Goal: Task Accomplishment & Management: Manage account settings

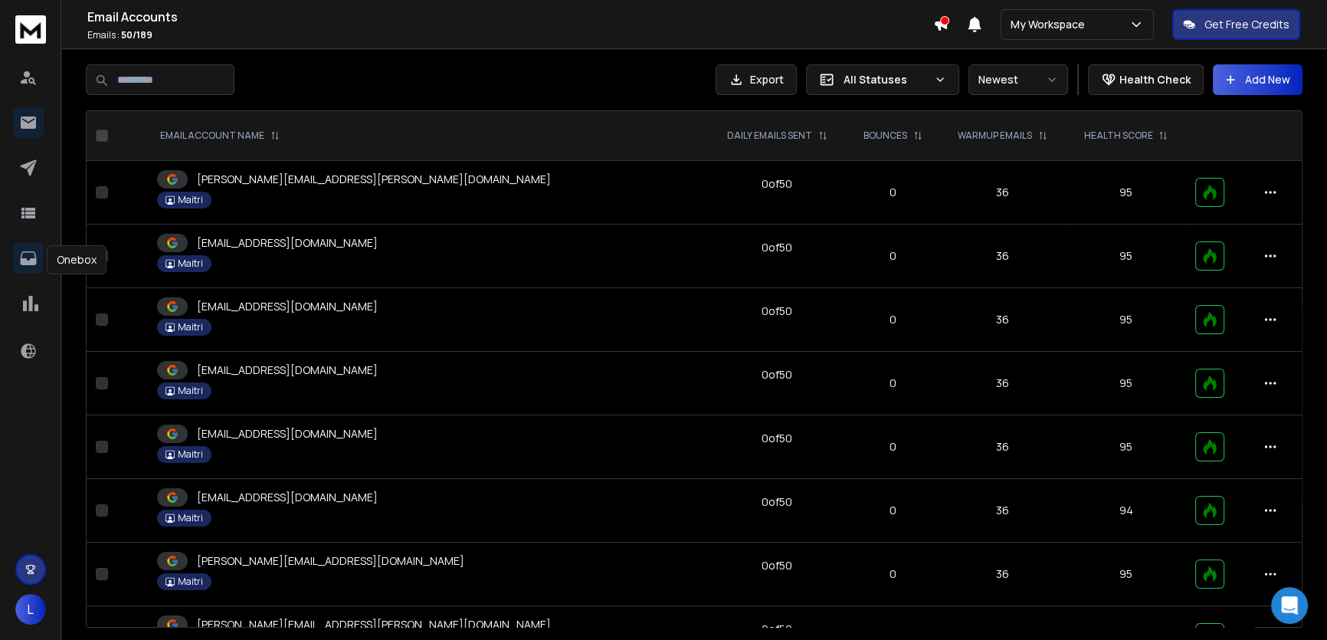
click at [34, 260] on icon at bounding box center [28, 258] width 16 height 14
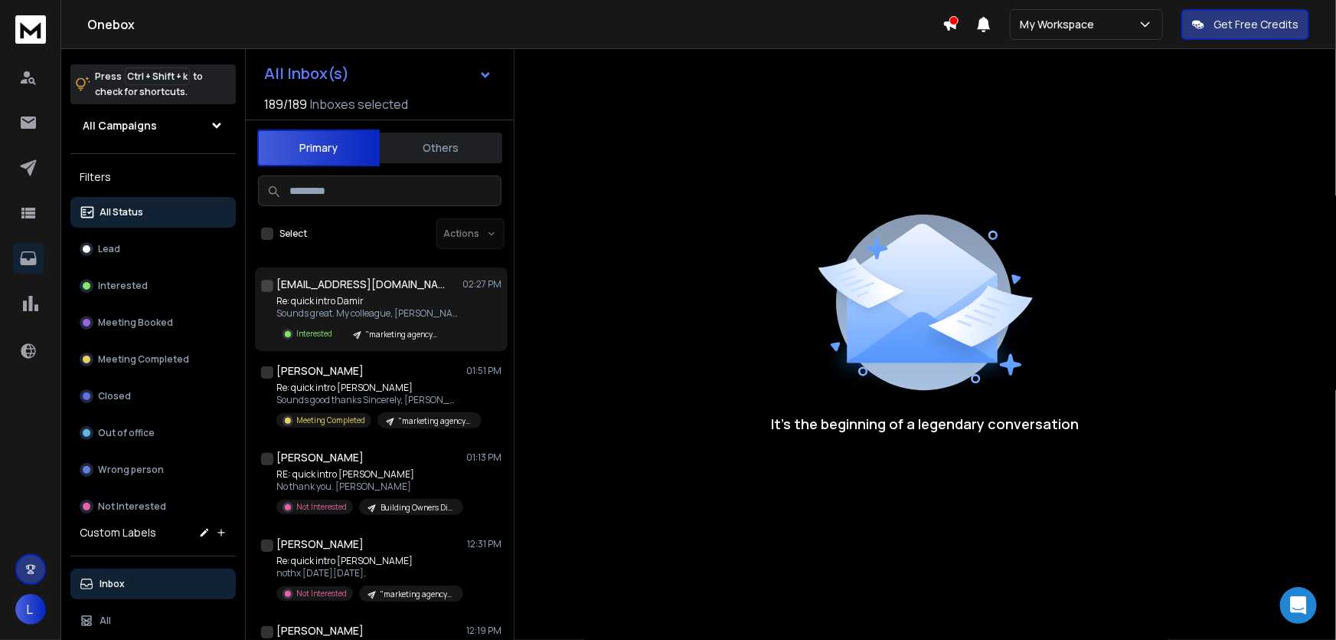
click at [463, 278] on p "02:27 PM" at bounding box center [482, 284] width 39 height 12
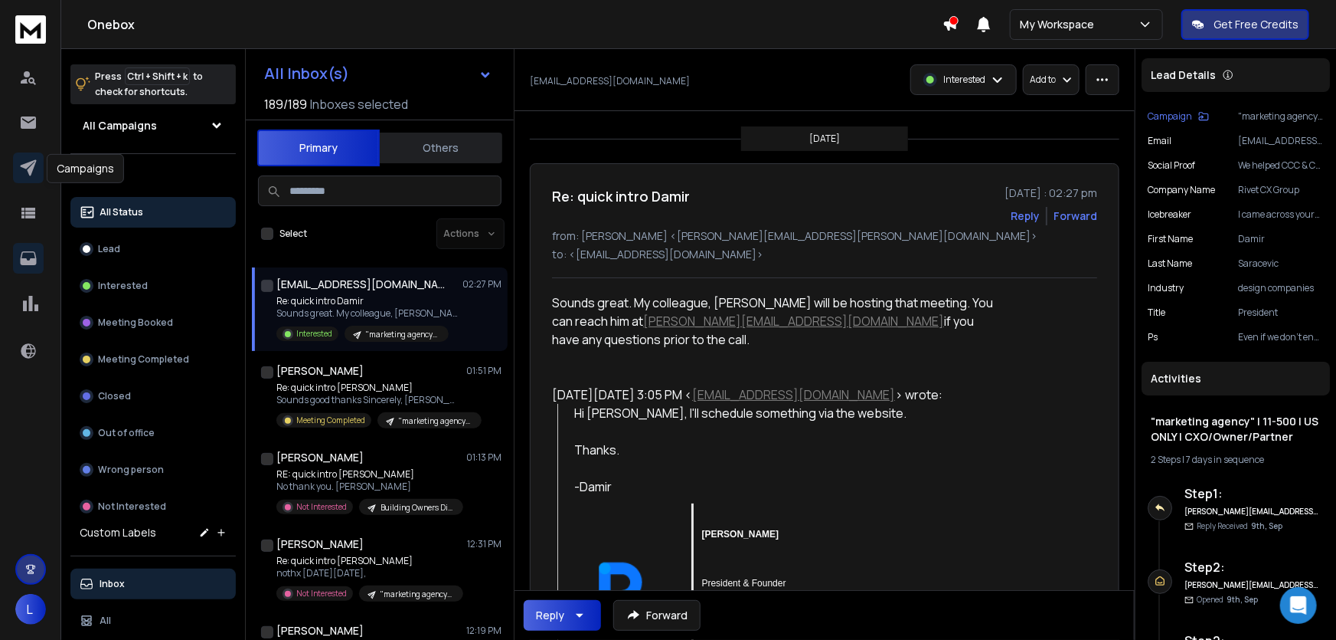
click at [25, 178] on link at bounding box center [28, 167] width 31 height 31
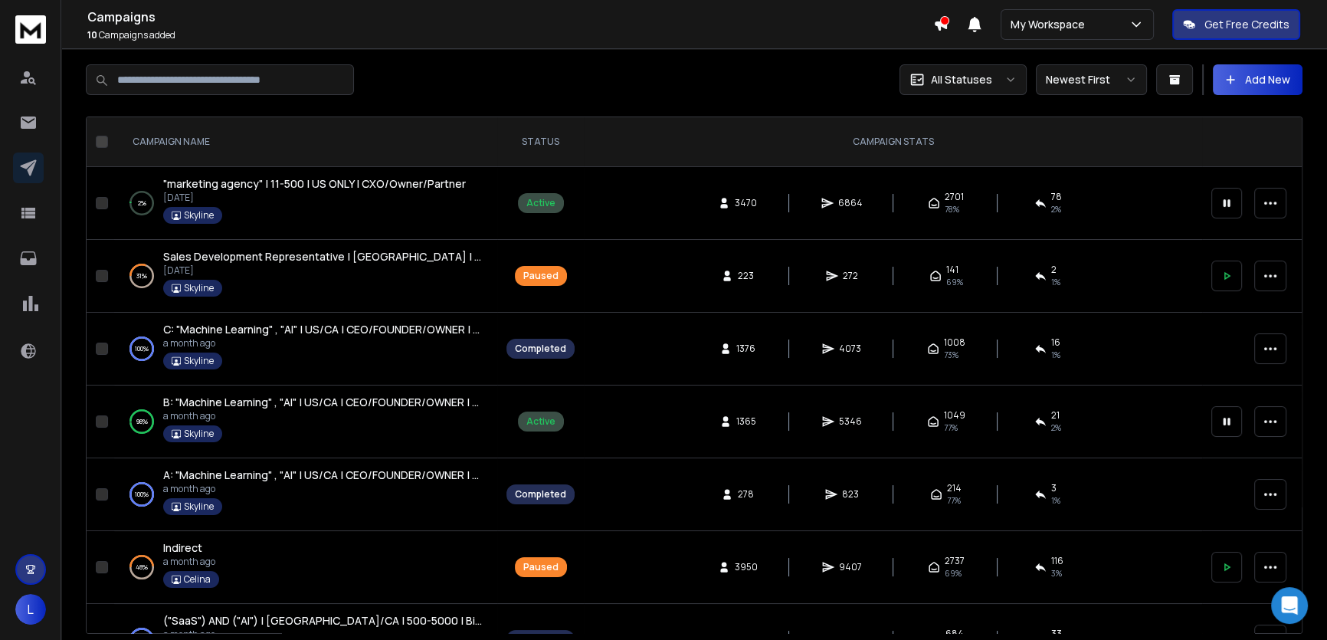
click at [446, 184] on span ""marketing agency" | 11-500 | US ONLY | CXO/Owner/Partner" at bounding box center [314, 183] width 303 height 15
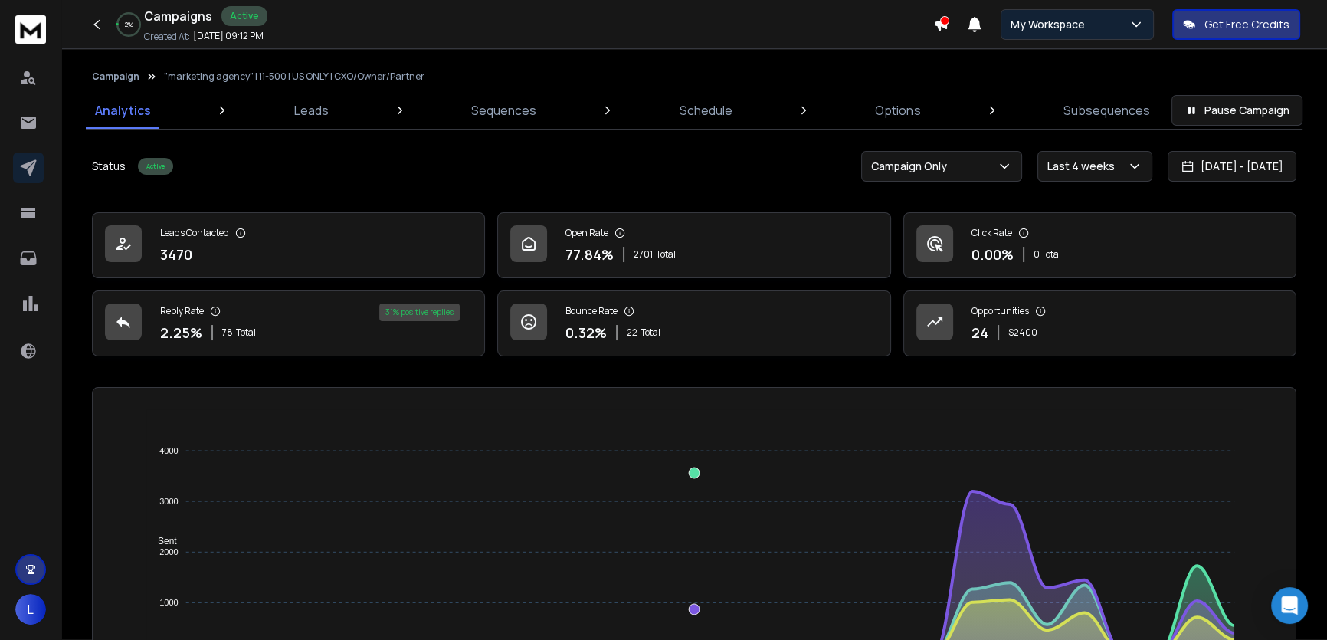
click at [1070, 25] on p "My Workspace" at bounding box center [1050, 24] width 80 height 15
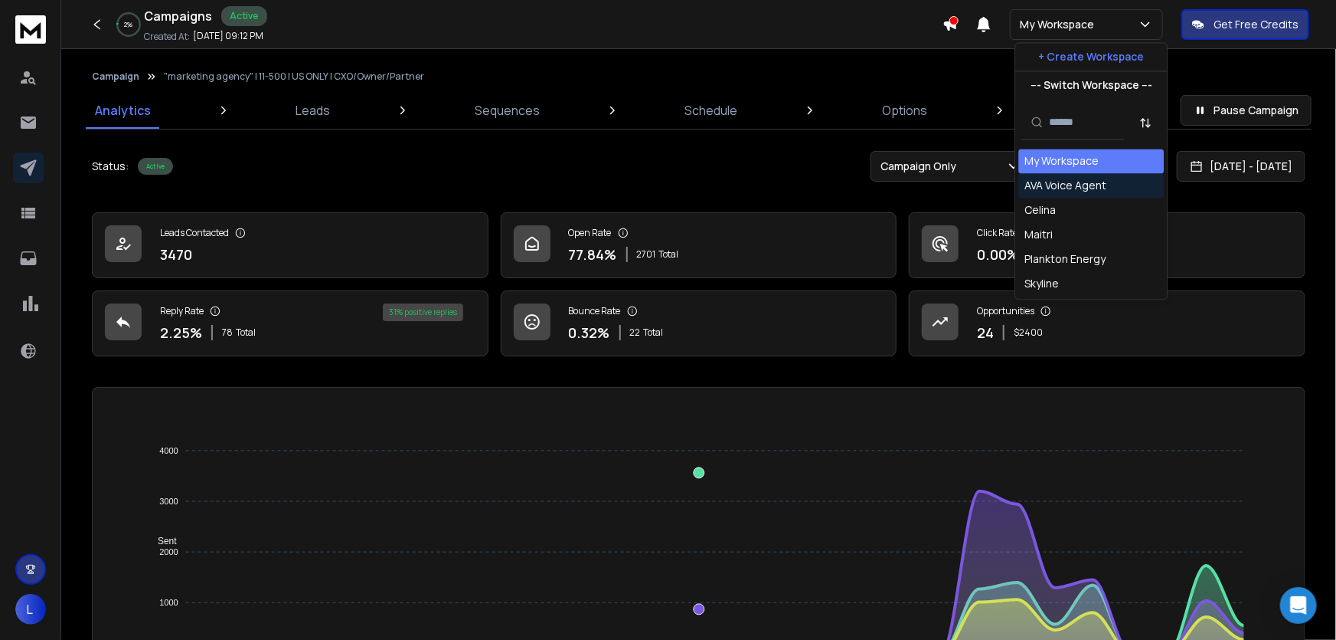
click at [1071, 183] on div "AVA Voice Agent" at bounding box center [1066, 185] width 82 height 15
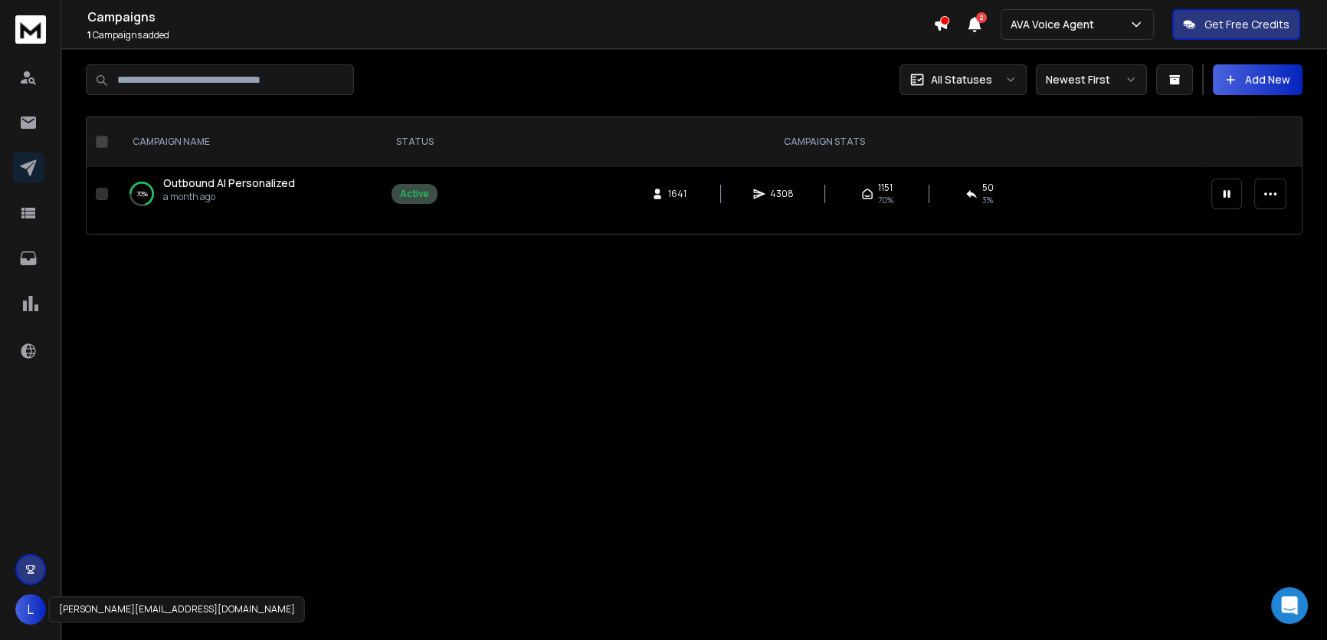
click at [31, 604] on span "L" at bounding box center [30, 609] width 31 height 31
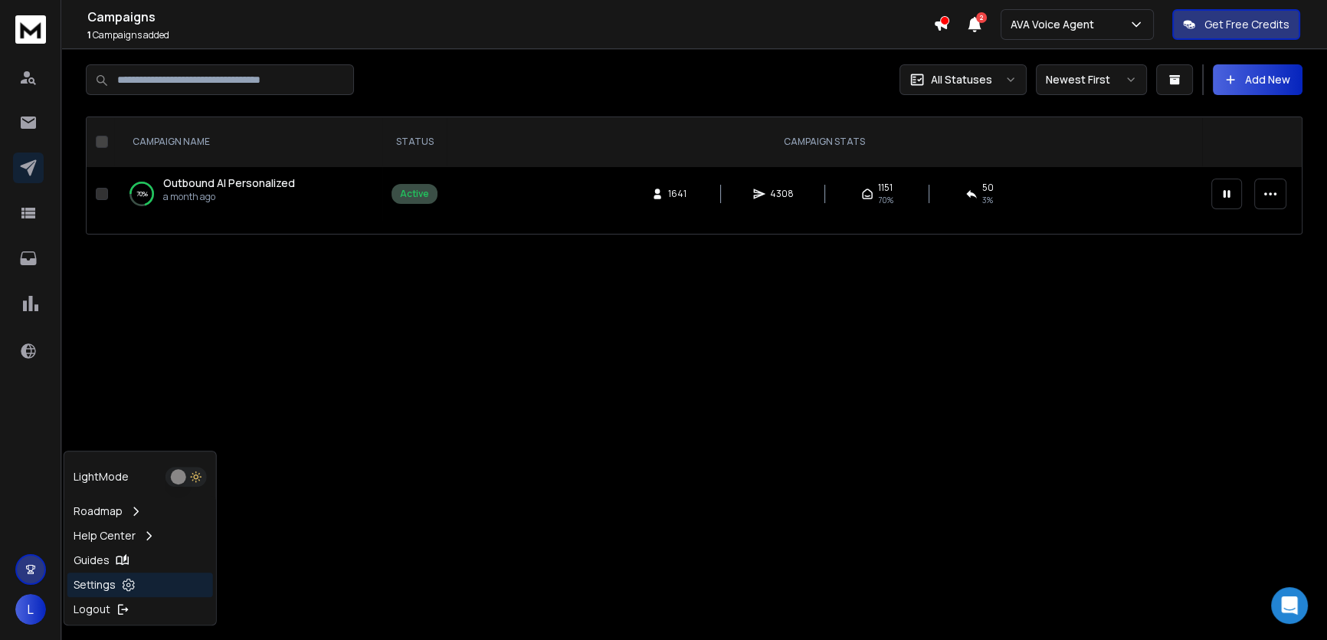
click at [102, 583] on p "Settings" at bounding box center [95, 584] width 42 height 15
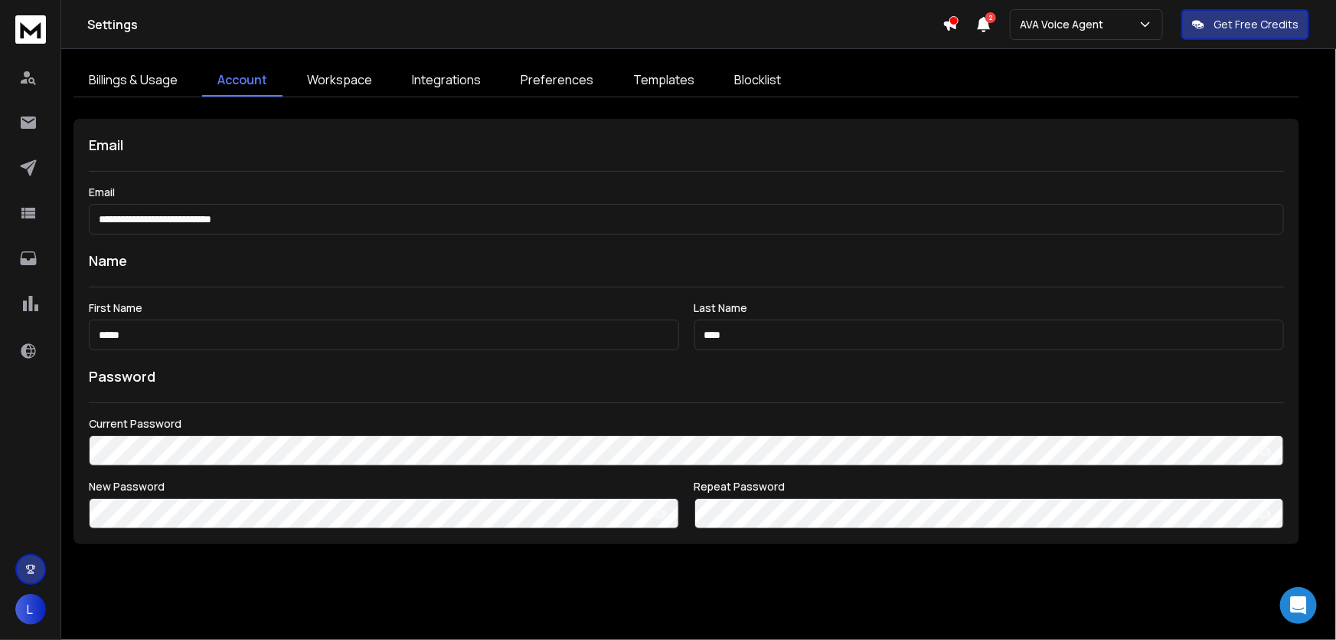
click at [484, 77] on link "Integrations" at bounding box center [447, 80] width 100 height 32
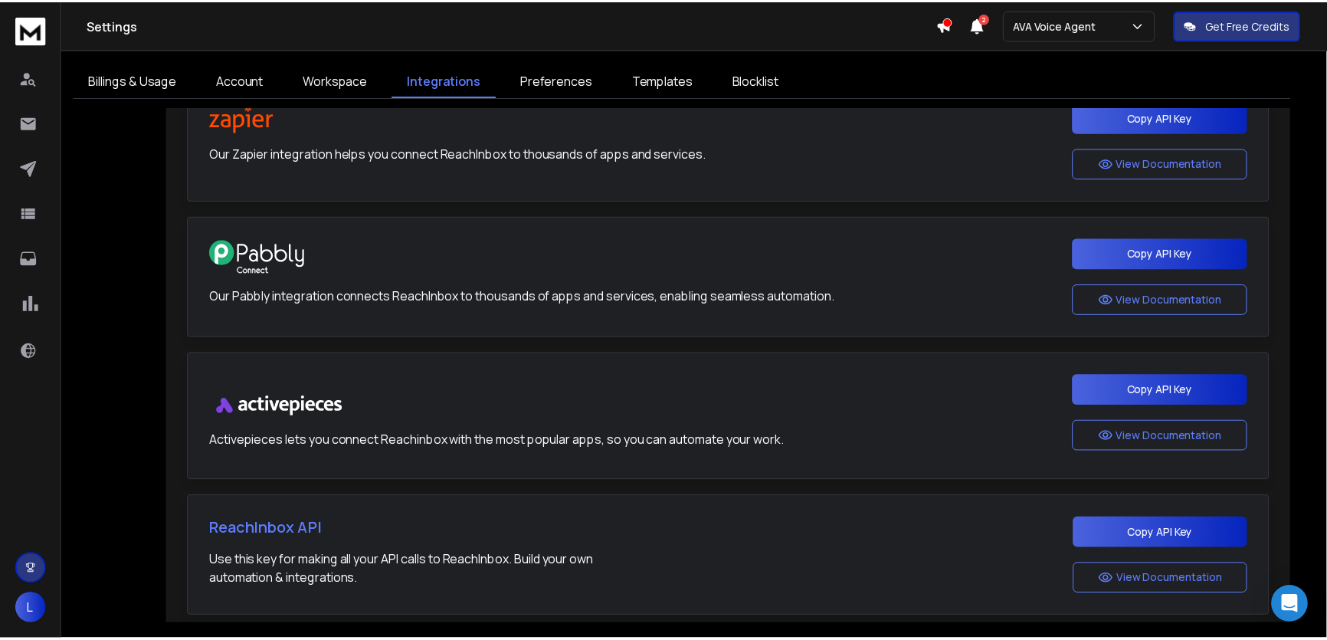
scroll to position [299, 0]
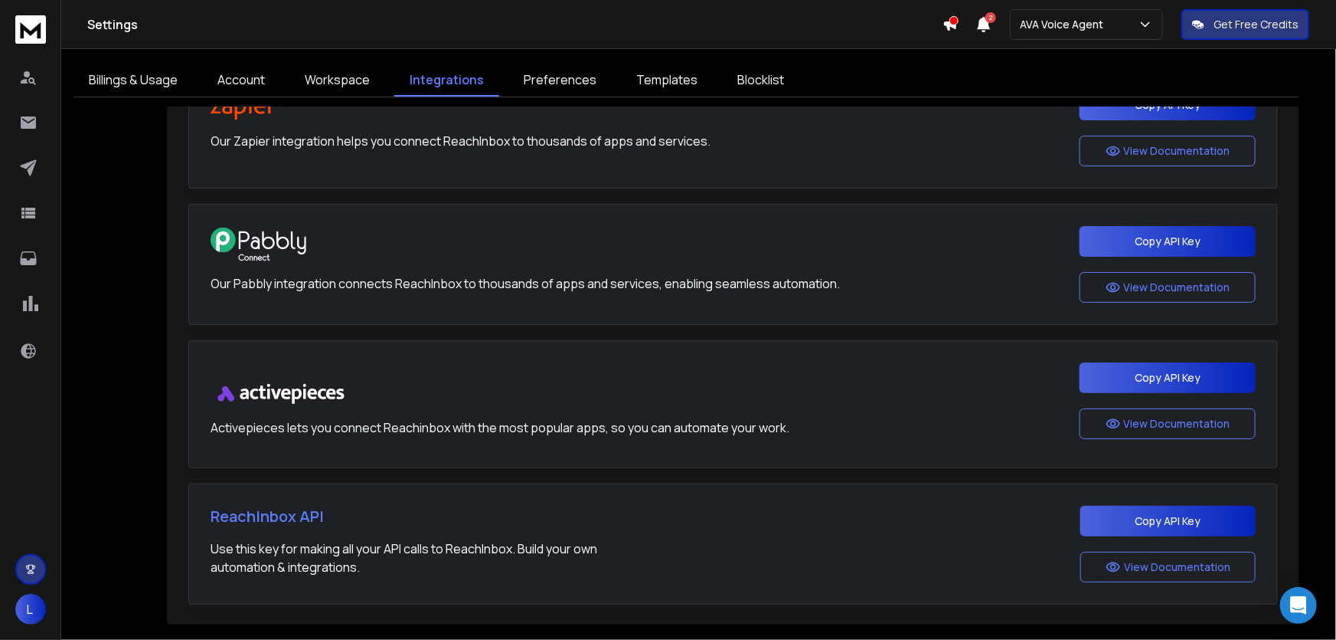
click at [1229, 524] on button "Copy API Key" at bounding box center [1168, 520] width 175 height 31
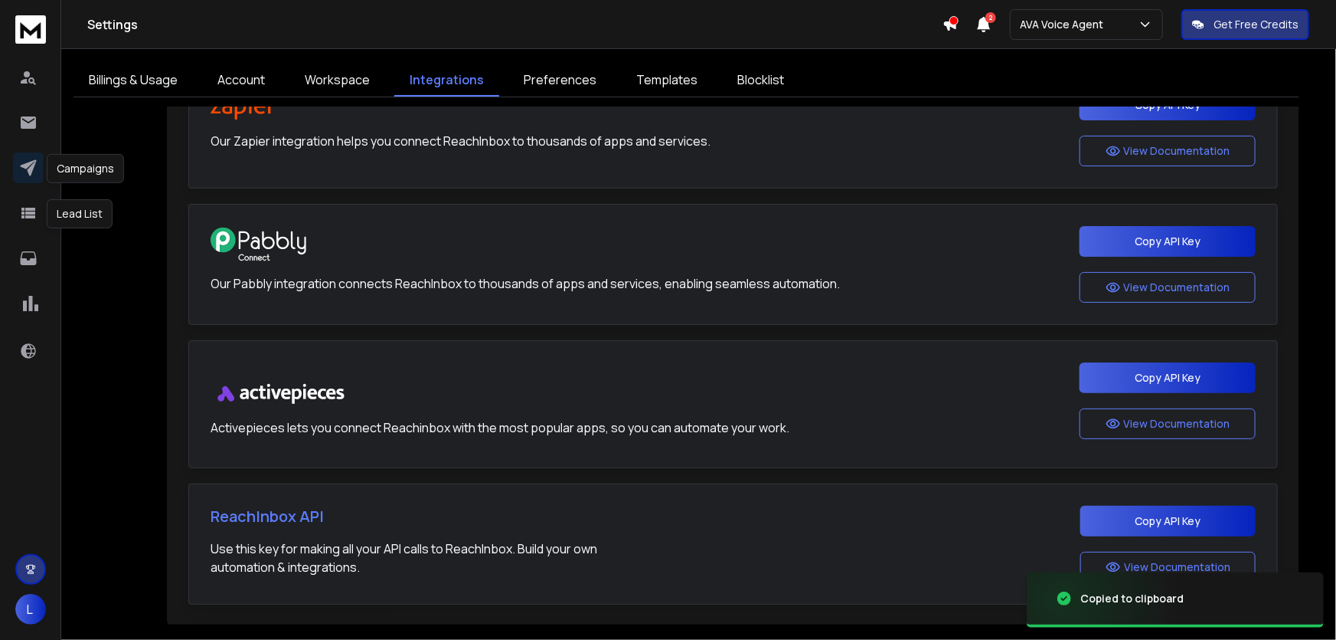
click at [33, 172] on icon at bounding box center [28, 168] width 18 height 18
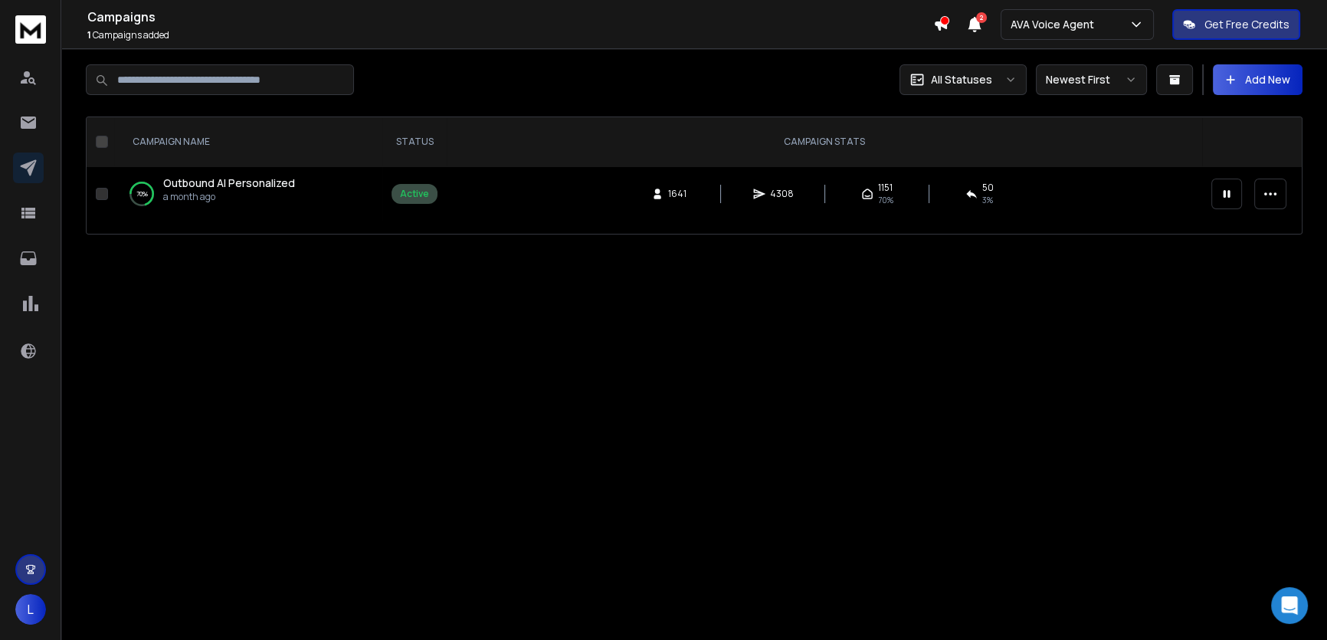
click at [1272, 78] on button "Add New" at bounding box center [1257, 79] width 90 height 31
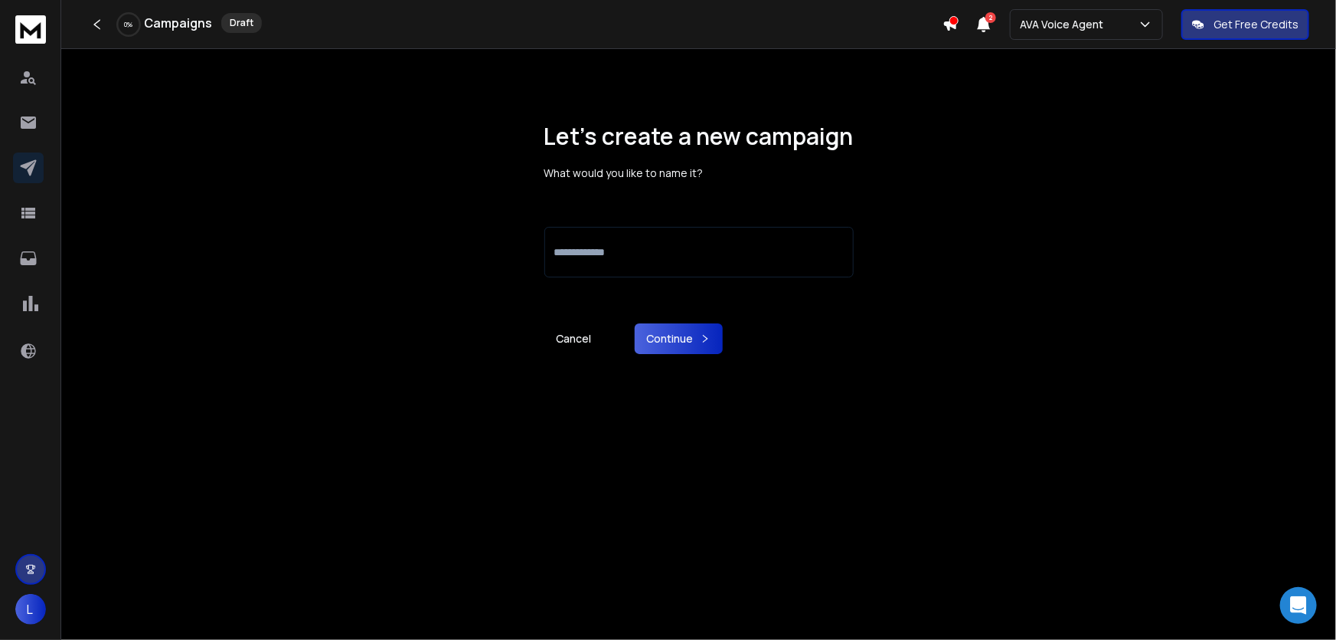
click at [695, 247] on input at bounding box center [699, 252] width 309 height 51
type input "**********"
click at [672, 352] on button "Continue" at bounding box center [679, 338] width 88 height 31
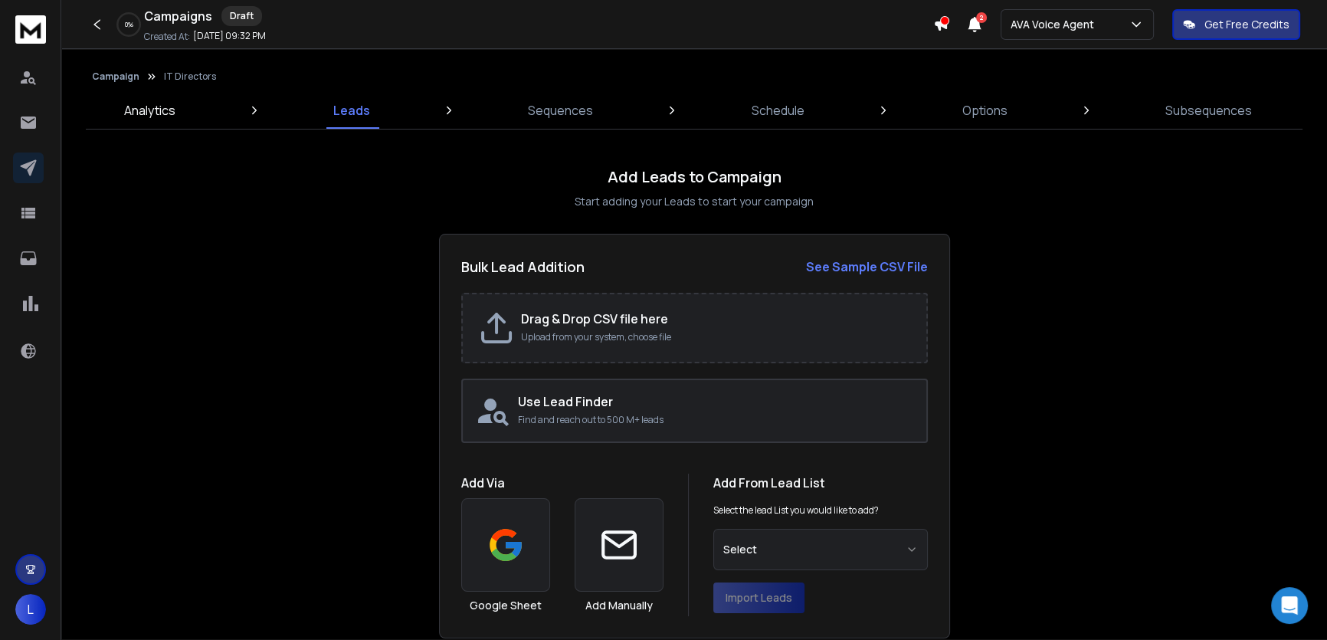
click at [168, 107] on p "Analytics" at bounding box center [149, 110] width 51 height 18
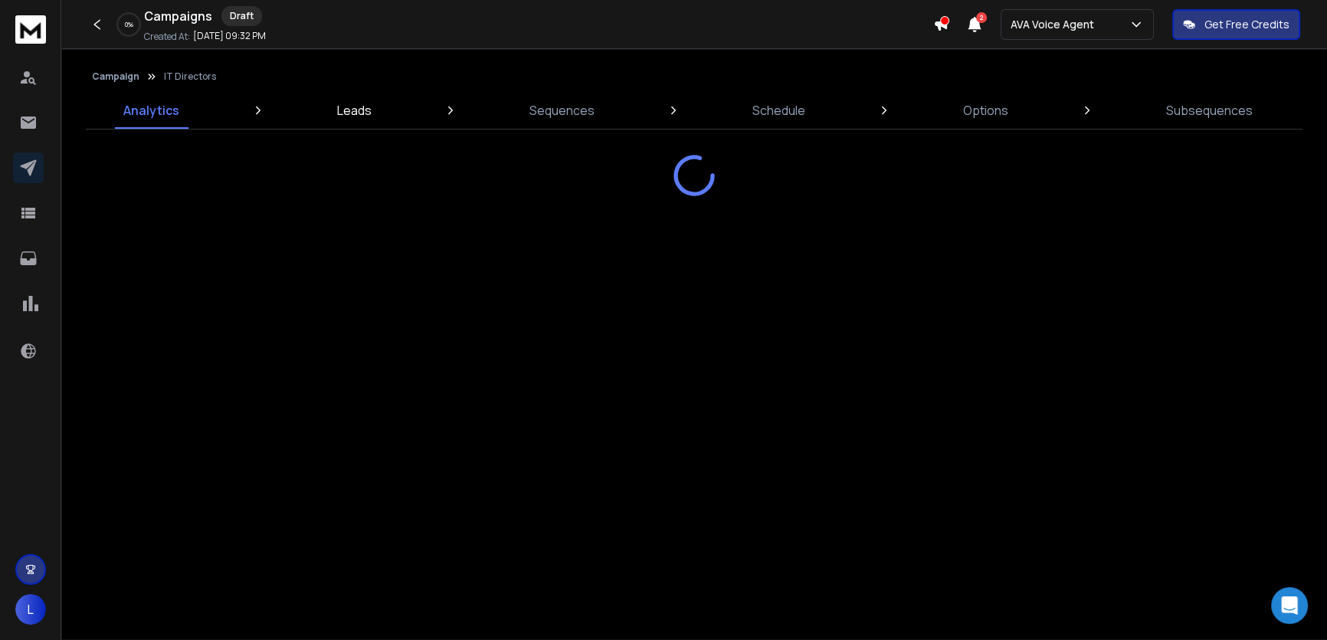
click at [357, 112] on p "Leads" at bounding box center [354, 110] width 34 height 18
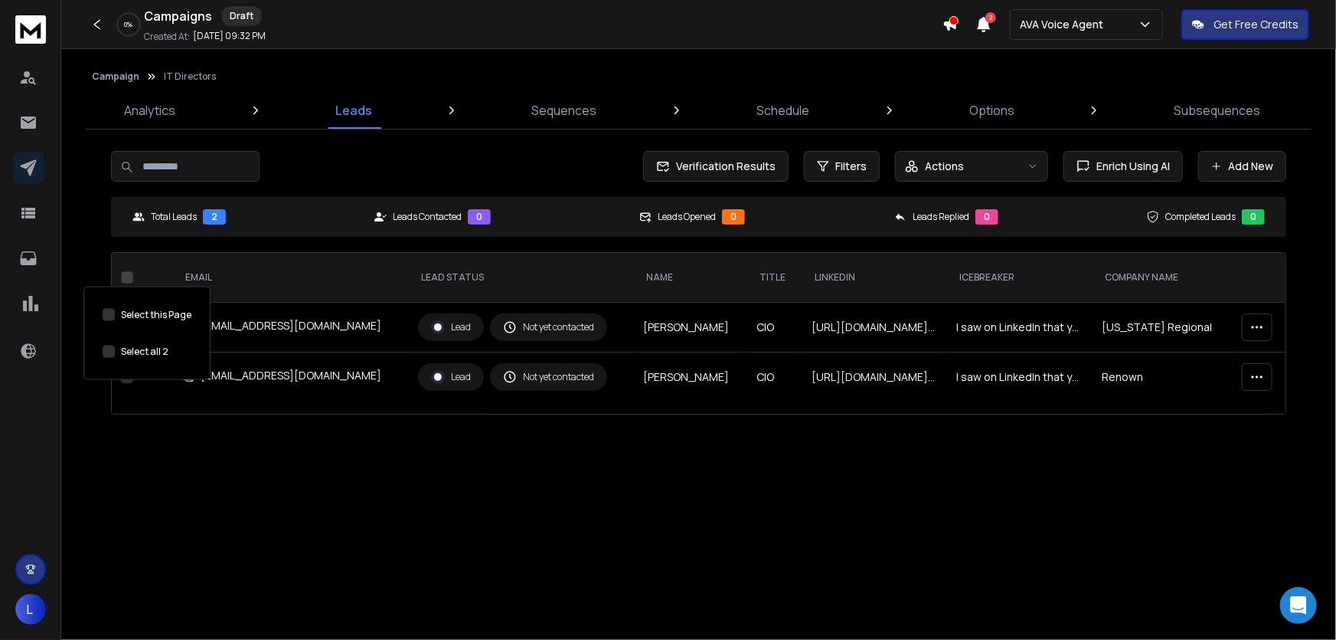
click at [129, 280] on button "Select this Page" at bounding box center [127, 277] width 12 height 12
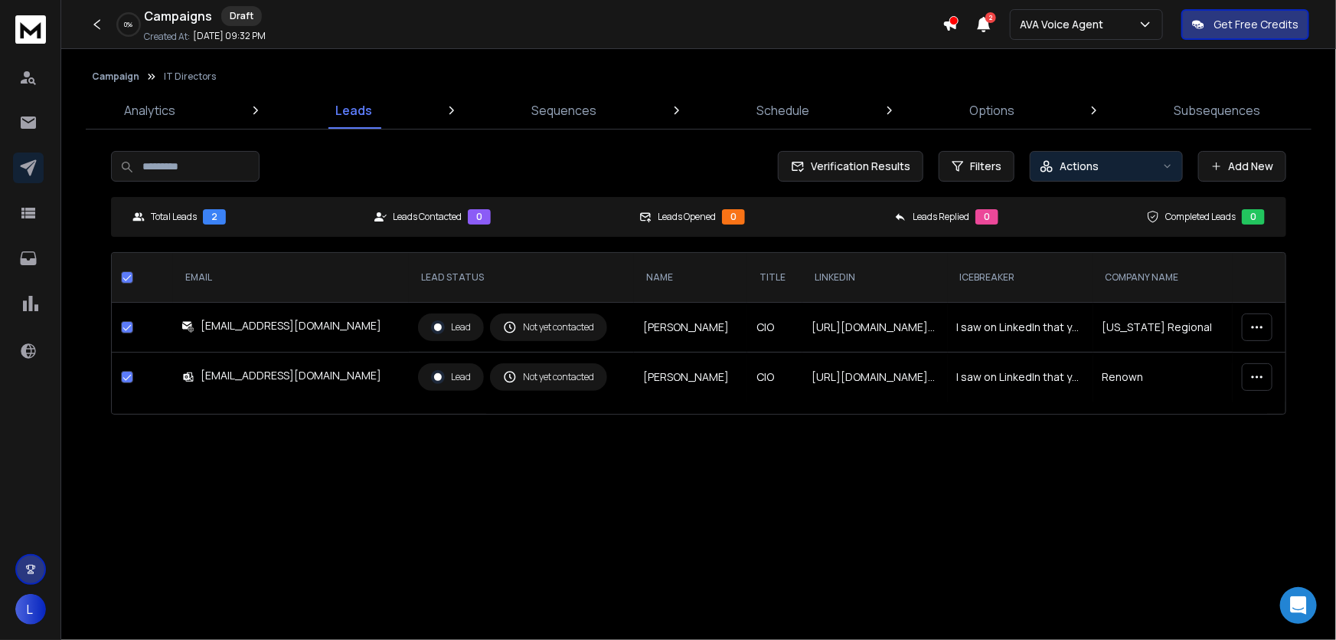
click at [1102, 168] on div "Actions" at bounding box center [1098, 166] width 116 height 15
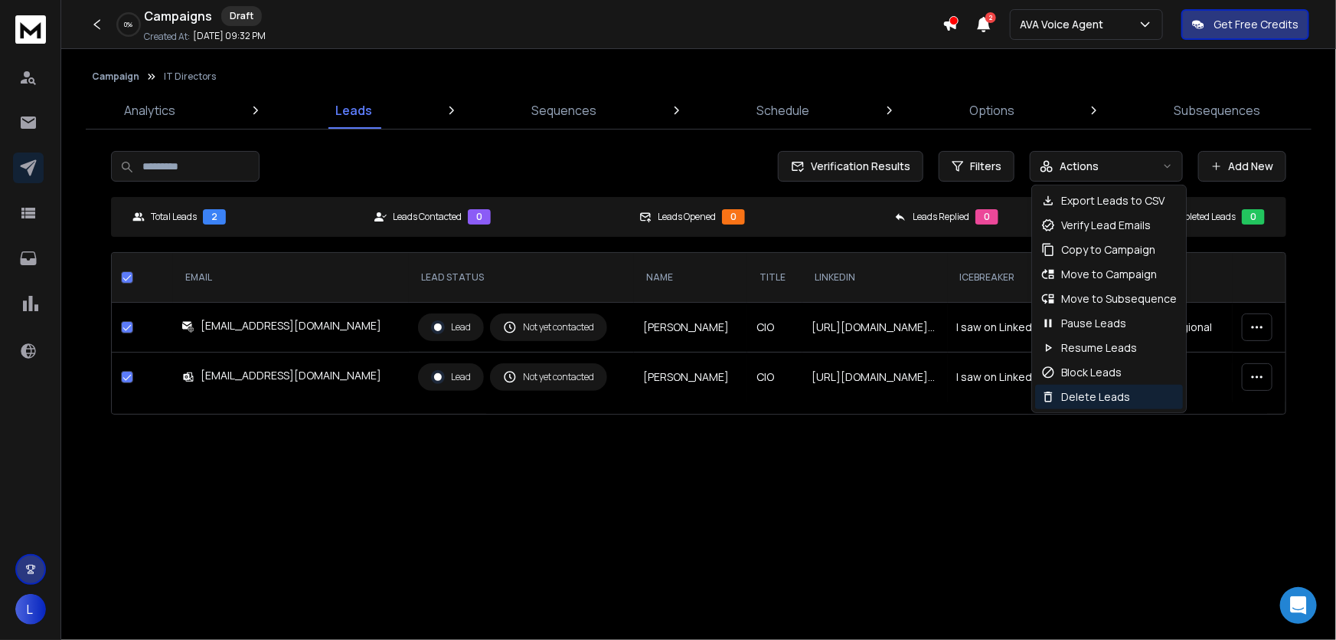
click at [1100, 394] on p "Delete Leads" at bounding box center [1096, 396] width 69 height 15
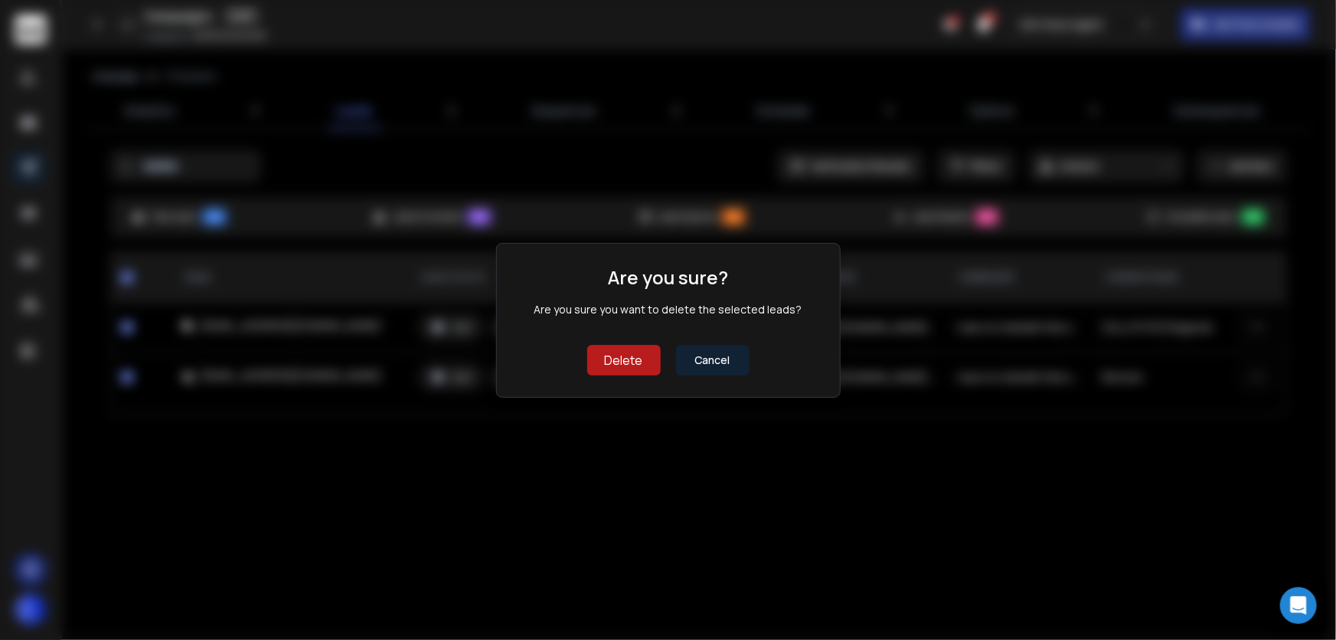
click at [621, 352] on button "Delete" at bounding box center [624, 360] width 74 height 31
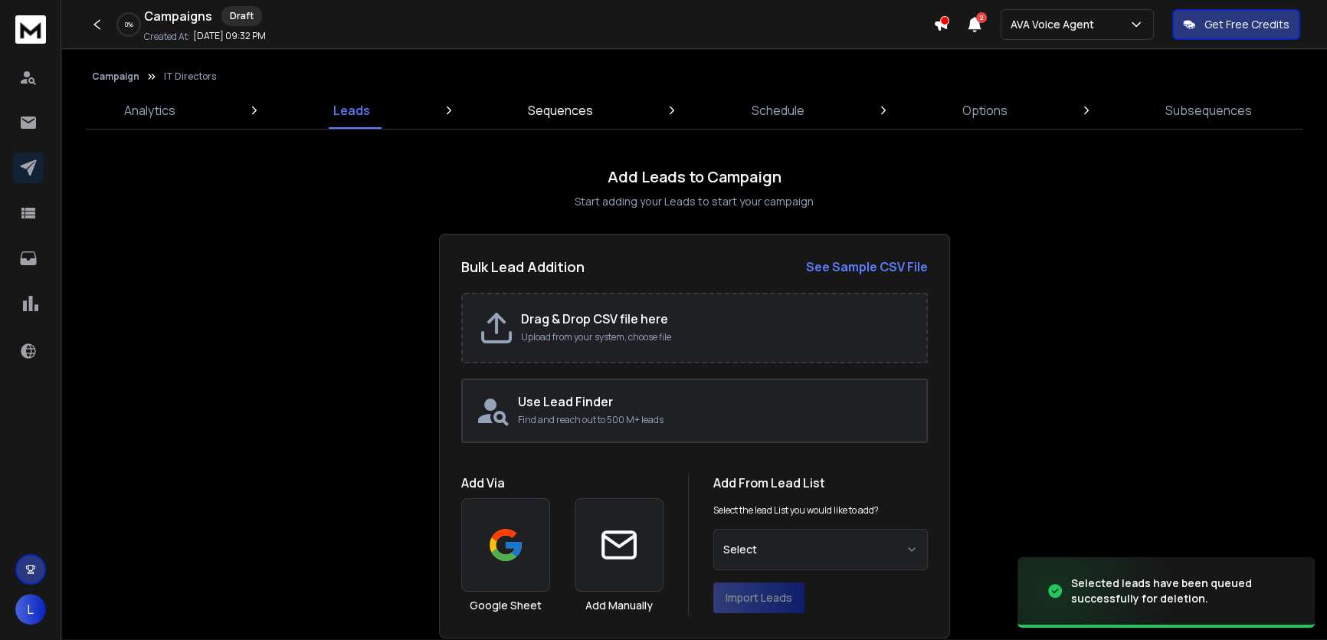
click at [568, 110] on p "Sequences" at bounding box center [560, 110] width 65 height 18
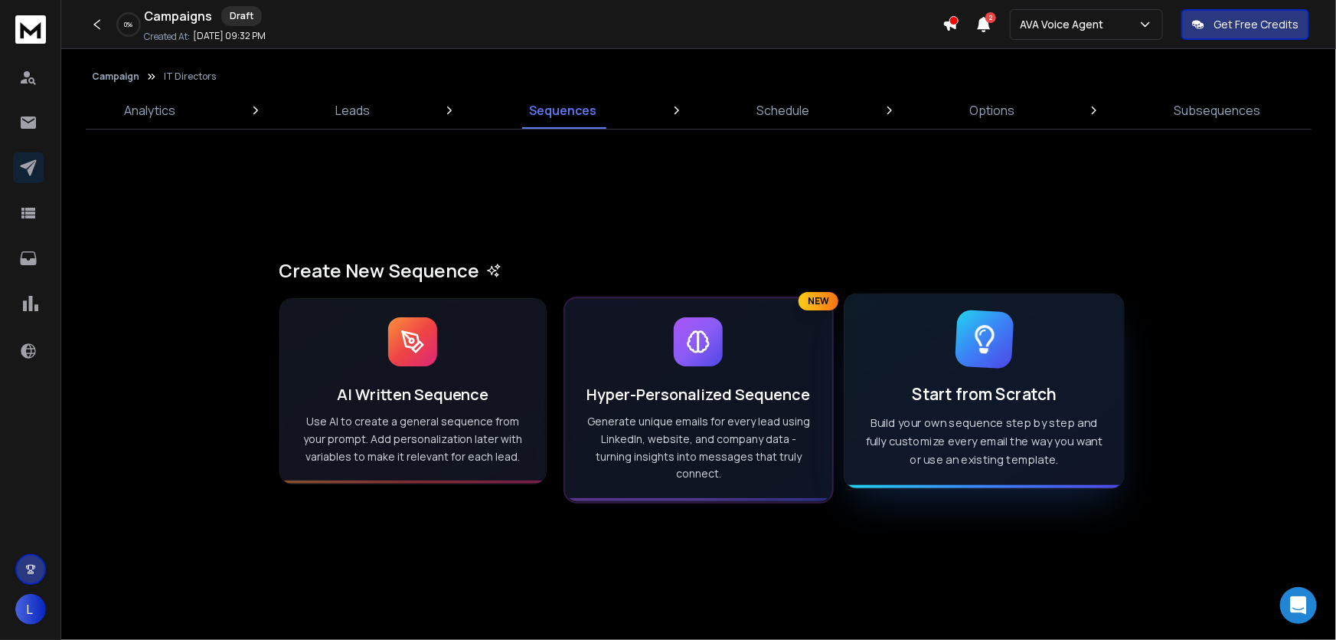
click at [973, 341] on icon "button" at bounding box center [985, 339] width 30 height 30
